Goal: Task Accomplishment & Management: Manage account settings

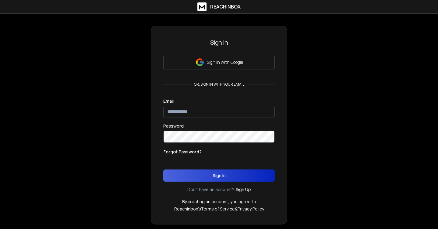
click at [187, 111] on input "email" at bounding box center [218, 112] width 111 height 12
click at [193, 110] on input "email" at bounding box center [218, 112] width 111 height 12
type input "**********"
click at [230, 170] on button "Sign In" at bounding box center [218, 176] width 111 height 12
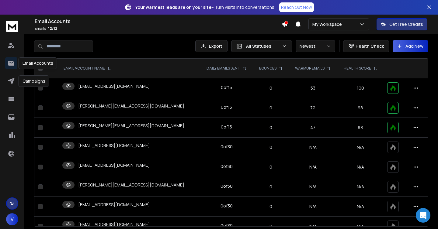
scroll to position [4, 0]
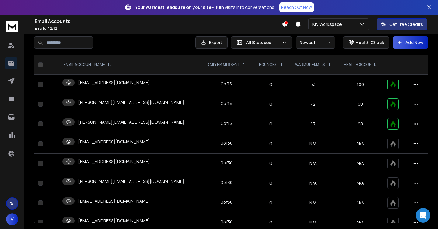
click at [13, 27] on img at bounding box center [12, 26] width 12 height 11
click at [12, 30] on img at bounding box center [12, 26] width 12 height 11
click at [12, 219] on span "V" at bounding box center [12, 219] width 12 height 12
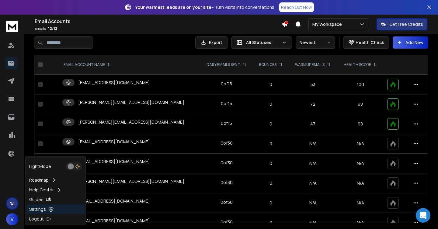
click at [42, 210] on p "Settings" at bounding box center [37, 209] width 17 height 6
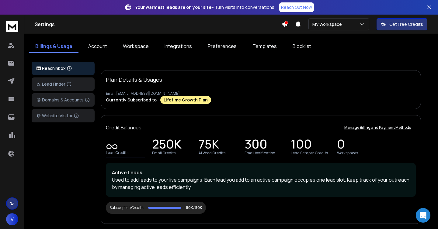
click at [104, 49] on link "Account" at bounding box center [97, 46] width 31 height 13
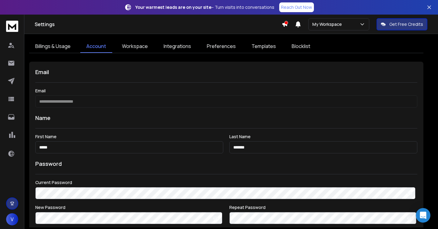
click at [134, 49] on link "Workspace" at bounding box center [135, 46] width 38 height 13
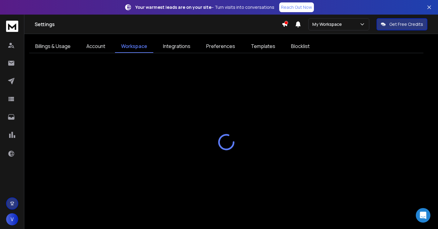
click at [170, 48] on link "Integrations" at bounding box center [177, 46] width 40 height 13
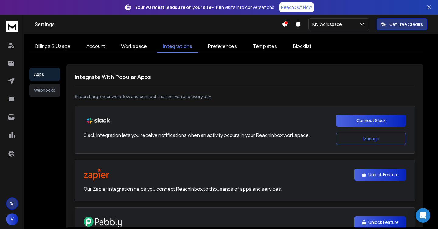
click at [103, 48] on link "Account" at bounding box center [95, 46] width 31 height 13
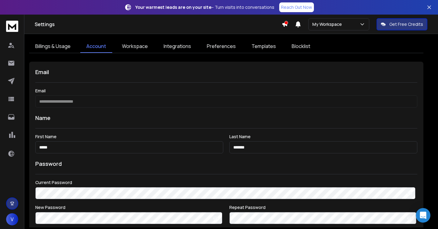
scroll to position [3, 0]
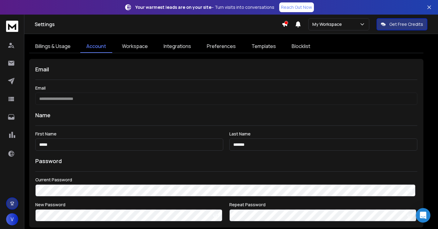
click at [138, 43] on link "Workspace" at bounding box center [135, 46] width 38 height 13
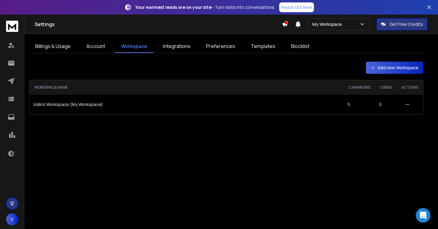
click at [181, 53] on link "Integrations" at bounding box center [177, 46] width 40 height 13
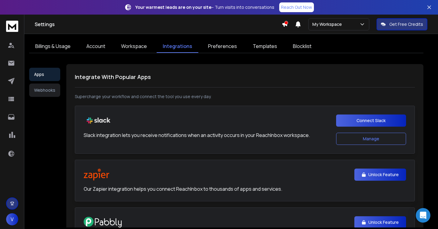
click at [47, 44] on link "Billings & Usage" at bounding box center [52, 46] width 47 height 13
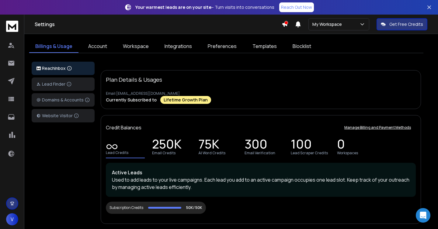
click at [97, 41] on link "Account" at bounding box center [97, 46] width 31 height 13
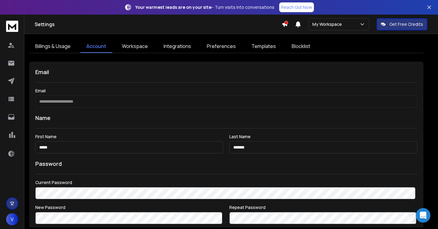
scroll to position [3, 0]
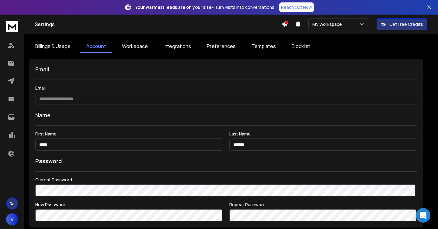
click at [428, 6] on icon at bounding box center [428, 7] width 5 height 5
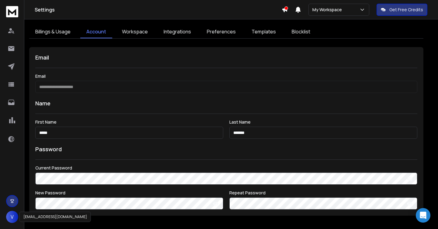
click at [14, 216] on span "V" at bounding box center [12, 217] width 12 height 12
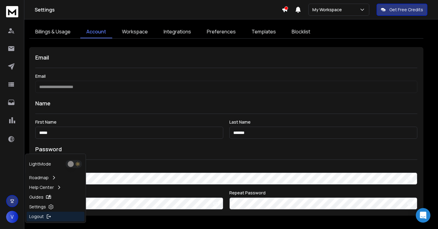
click at [48, 220] on div "Logout" at bounding box center [56, 217] width 58 height 10
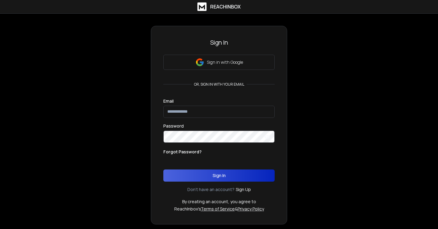
click at [201, 113] on input "email" at bounding box center [218, 112] width 111 height 12
type input "**********"
click at [268, 135] on icon at bounding box center [266, 136] width 5 height 5
click at [190, 115] on input "email" at bounding box center [218, 112] width 111 height 12
paste input "**********"
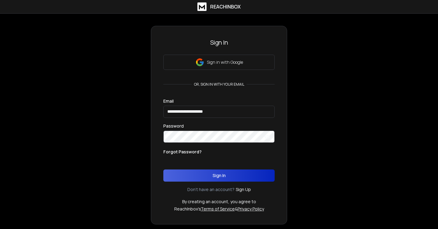
type input "**********"
click at [267, 138] on icon at bounding box center [266, 137] width 5 height 4
click at [226, 173] on button "Sign In" at bounding box center [218, 176] width 111 height 12
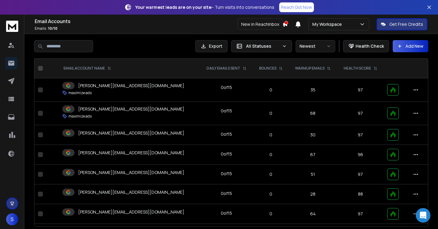
click at [287, 25] on icon at bounding box center [284, 24] width 5 height 5
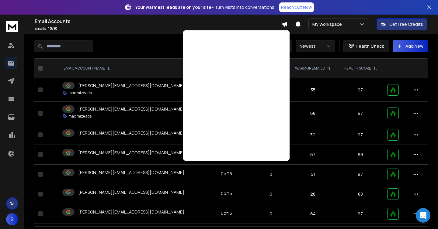
click at [299, 27] on div "My Workspace Get Free Credits" at bounding box center [355, 24] width 146 height 12
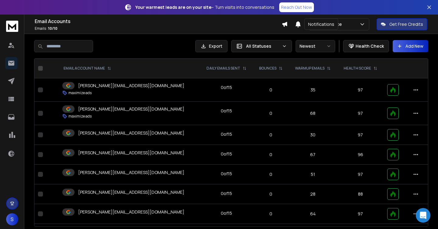
click at [300, 23] on icon at bounding box center [297, 24] width 5 height 6
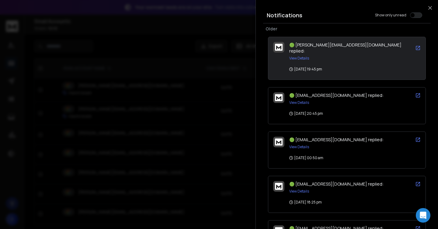
click at [302, 56] on div "View Details" at bounding box center [299, 58] width 20 height 5
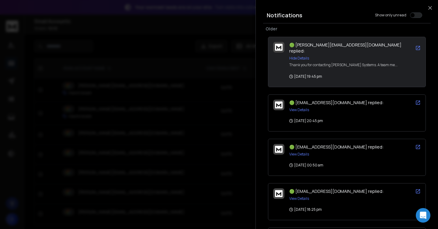
click at [339, 63] on div "Thank you for contacting Gordon Systems. A team me..." at bounding box center [343, 65] width 108 height 5
click at [417, 45] on icon at bounding box center [417, 47] width 5 height 5
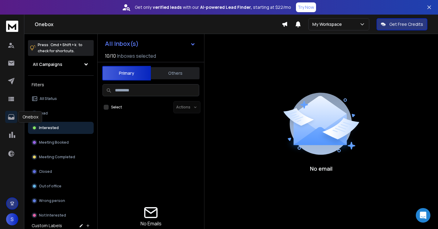
click at [10, 118] on icon at bounding box center [11, 116] width 6 height 5
click at [298, 26] on icon at bounding box center [298, 24] width 6 height 6
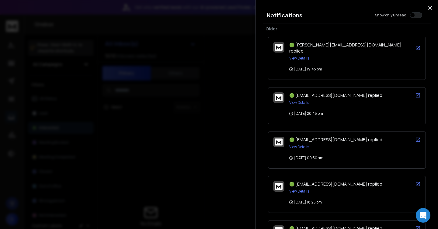
click at [429, 9] on icon "button" at bounding box center [430, 8] width 6 height 6
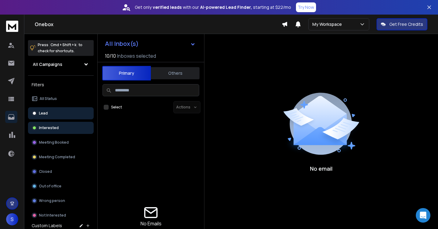
click at [61, 119] on button "Lead" at bounding box center [61, 113] width 66 height 12
click at [58, 128] on button "Interested" at bounding box center [61, 128] width 66 height 12
click at [175, 75] on button "Others" at bounding box center [175, 73] width 49 height 13
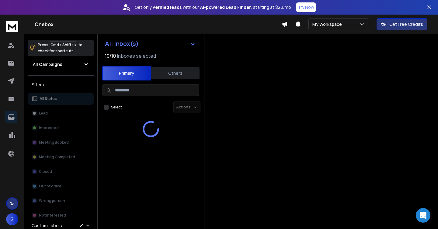
click at [132, 73] on button "Primary" at bounding box center [126, 73] width 49 height 15
